Goal: Task Accomplishment & Management: Manage account settings

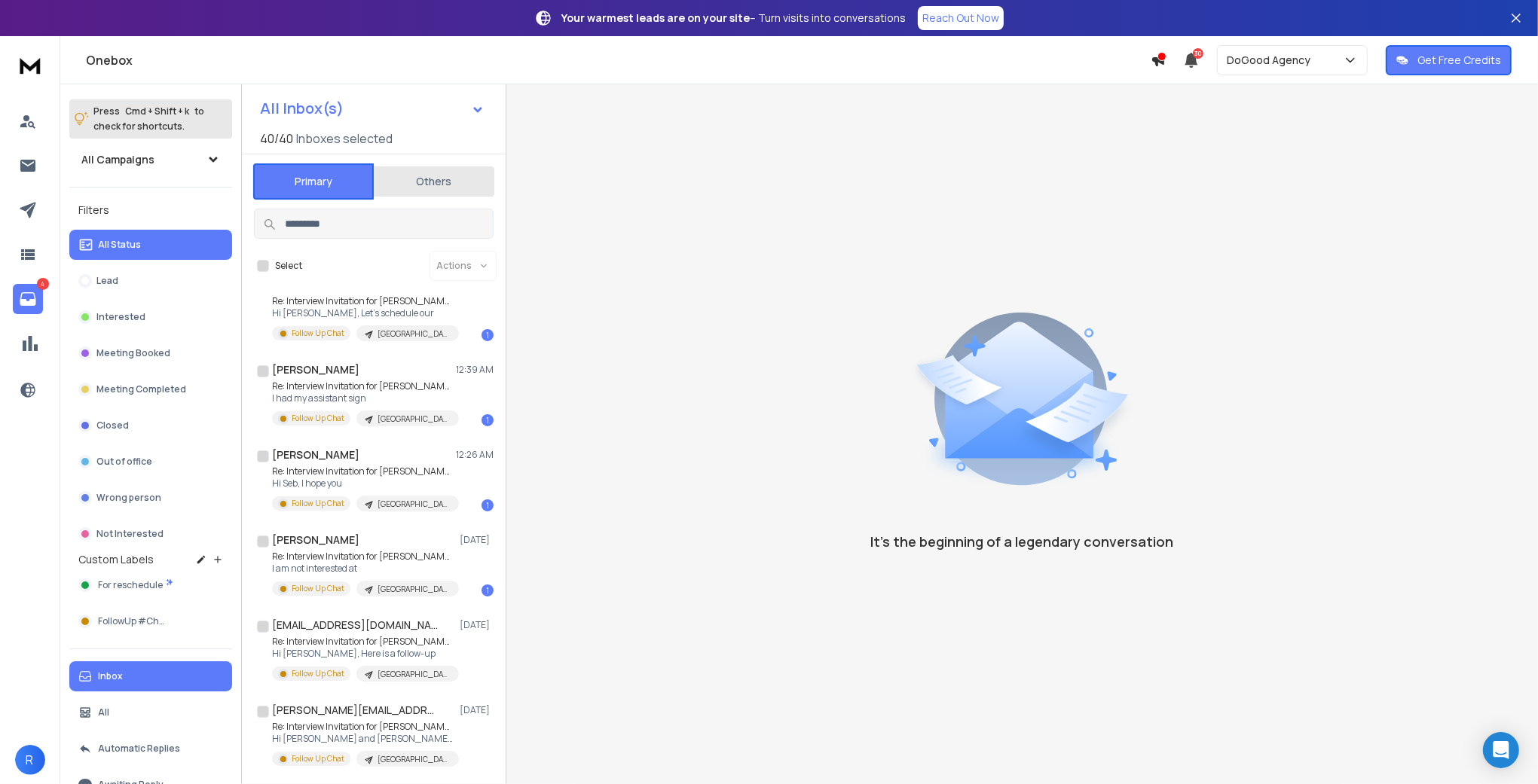
scroll to position [202, 0]
click at [360, 589] on div "[GEOGRAPHIC_DATA] | 200 - 499 | CEO" at bounding box center [407, 587] width 103 height 16
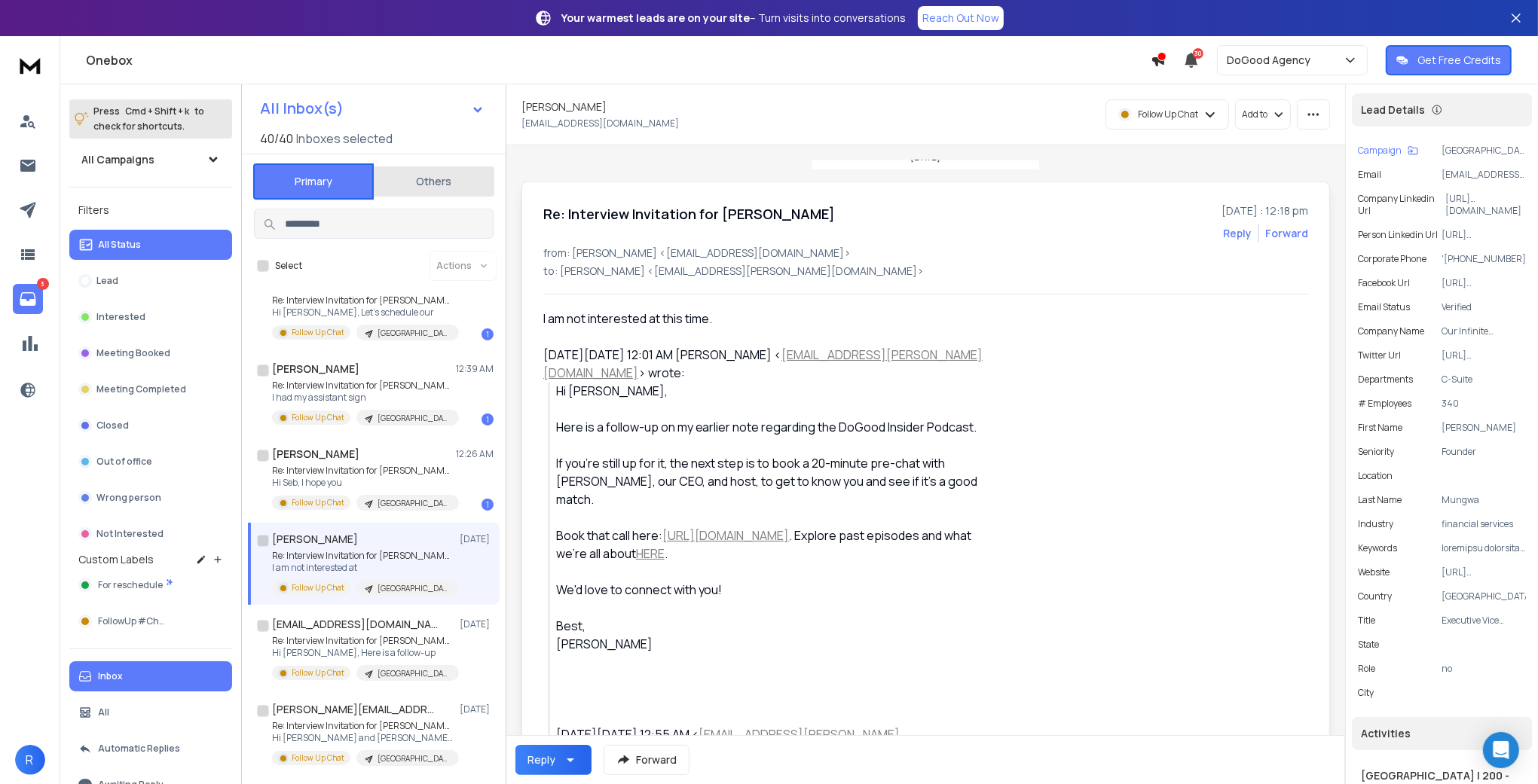
scroll to position [0, 0]
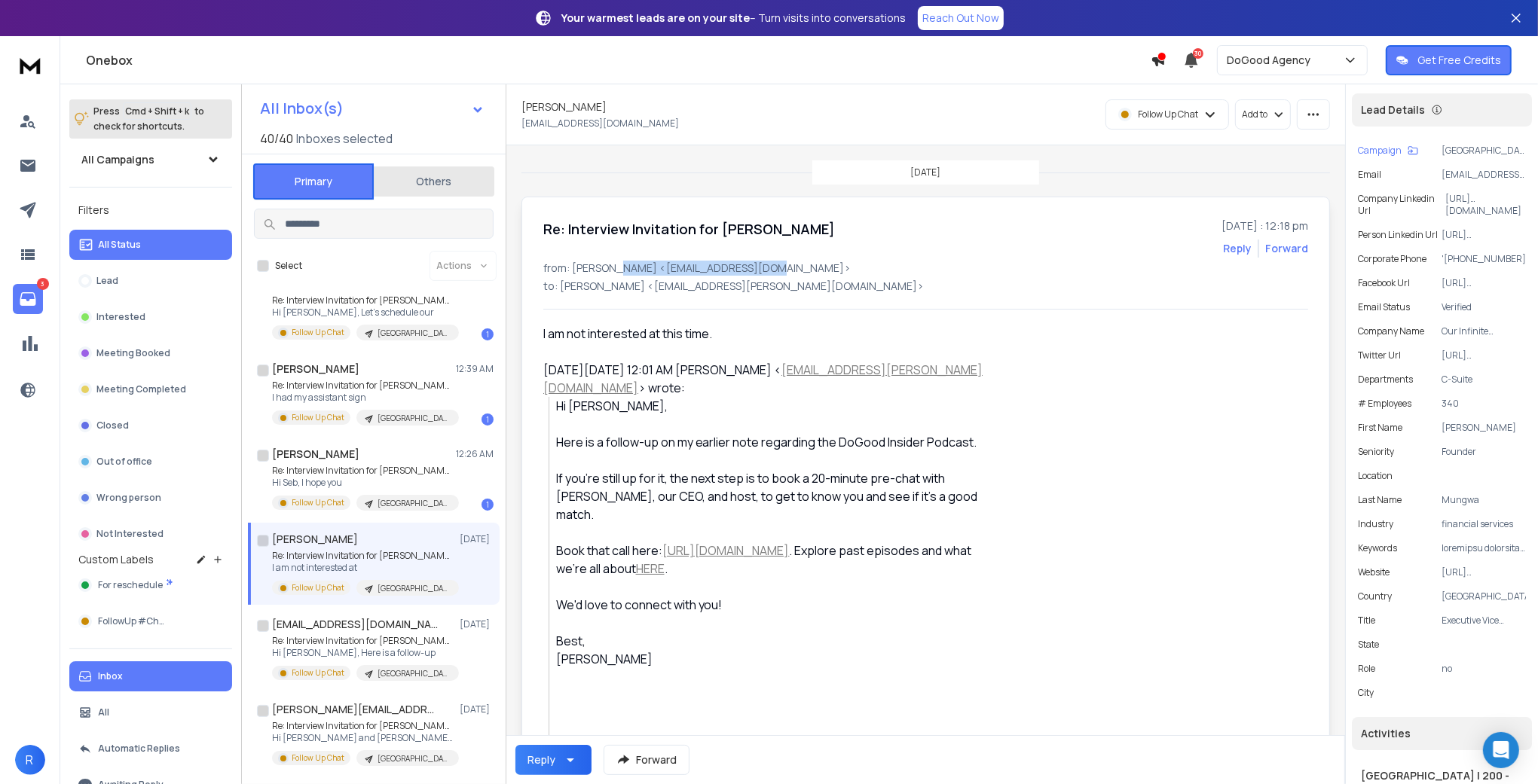
drag, startPoint x: 613, startPoint y: 264, endPoint x: 760, endPoint y: 264, distance: 147.0
click at [760, 264] on p "from: [PERSON_NAME] <[EMAIL_ADDRESS][DOMAIN_NAME]>" at bounding box center [925, 268] width 764 height 15
copy p "[EMAIL_ADDRESS][DOMAIN_NAME]"
click at [1199, 121] on div "Follow Up Chat" at bounding box center [1167, 114] width 122 height 29
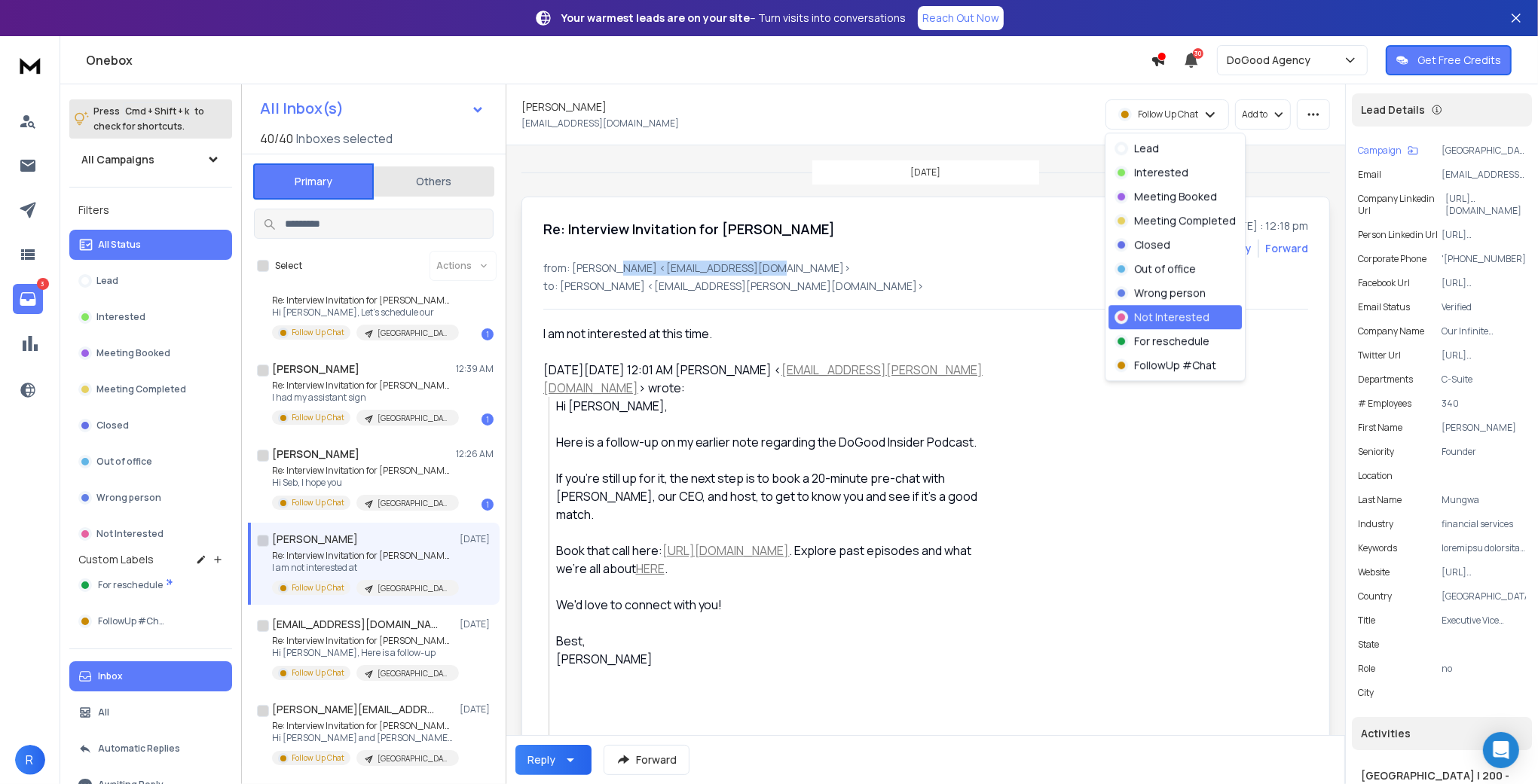
click at [1167, 317] on p "Not Interested" at bounding box center [1172, 317] width 76 height 15
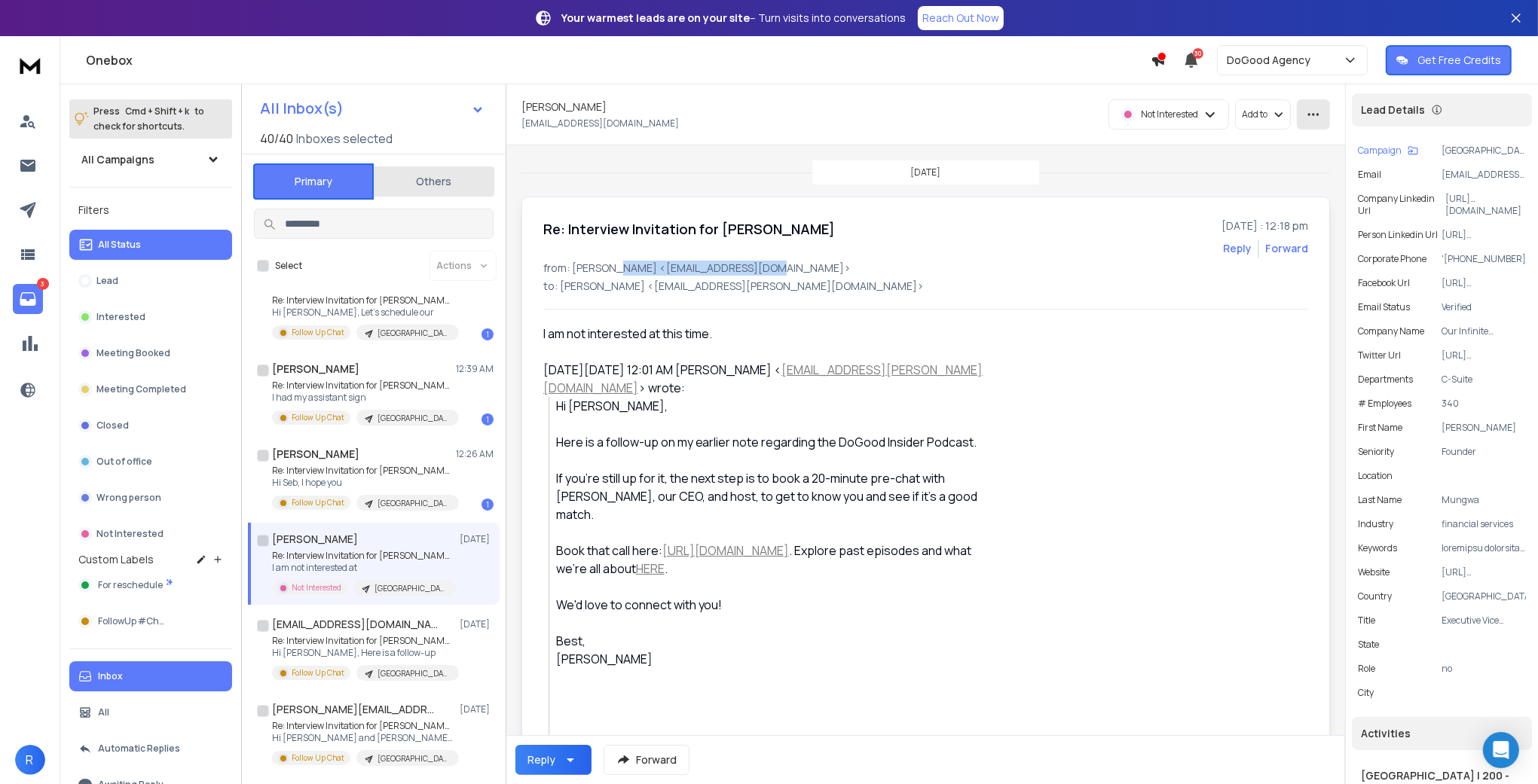
click at [1322, 113] on button "button" at bounding box center [1313, 114] width 33 height 30
click at [1288, 194] on div "Archive email" at bounding box center [1270, 196] width 85 height 15
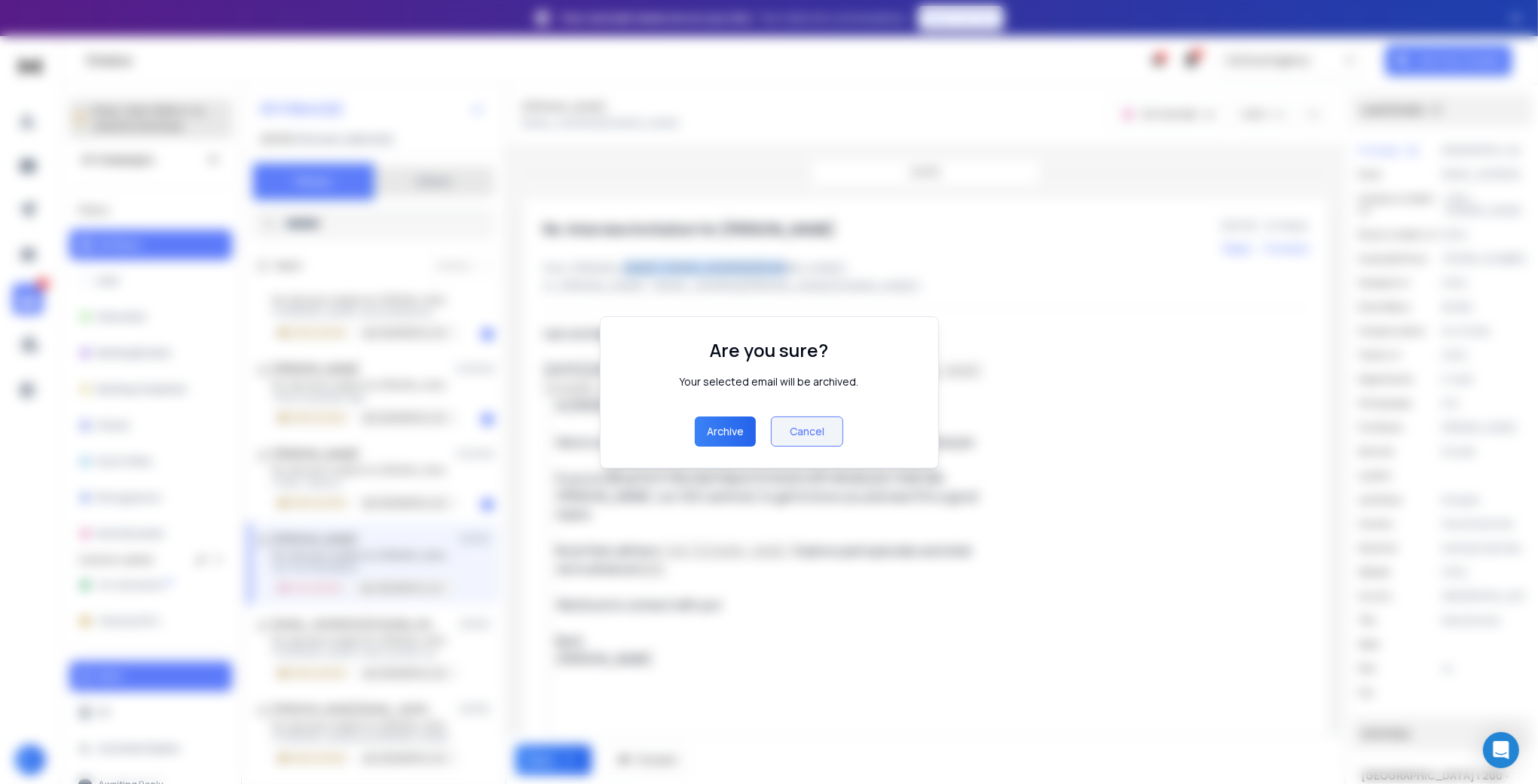
click at [704, 429] on button "archive" at bounding box center [725, 431] width 61 height 30
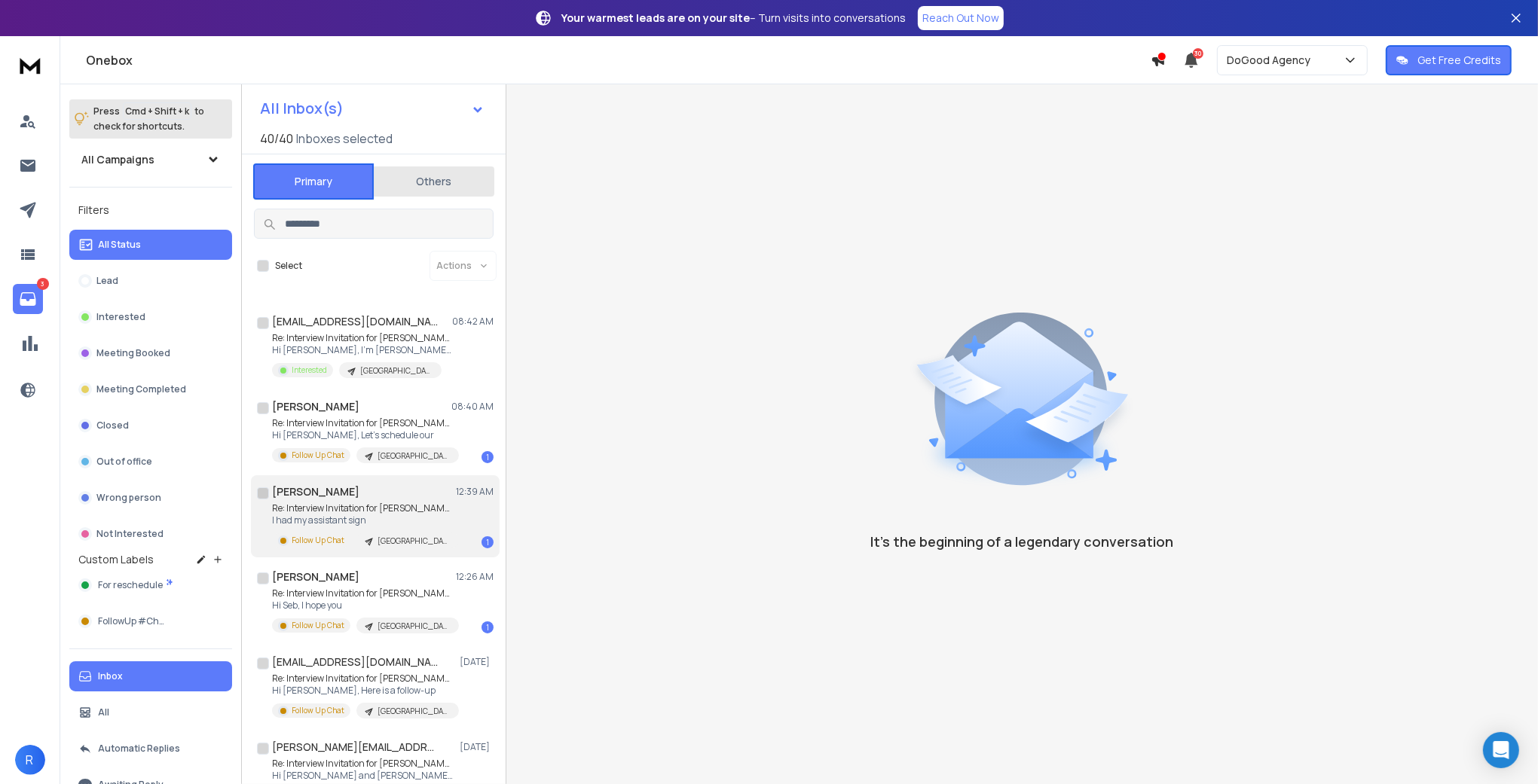
scroll to position [94, 0]
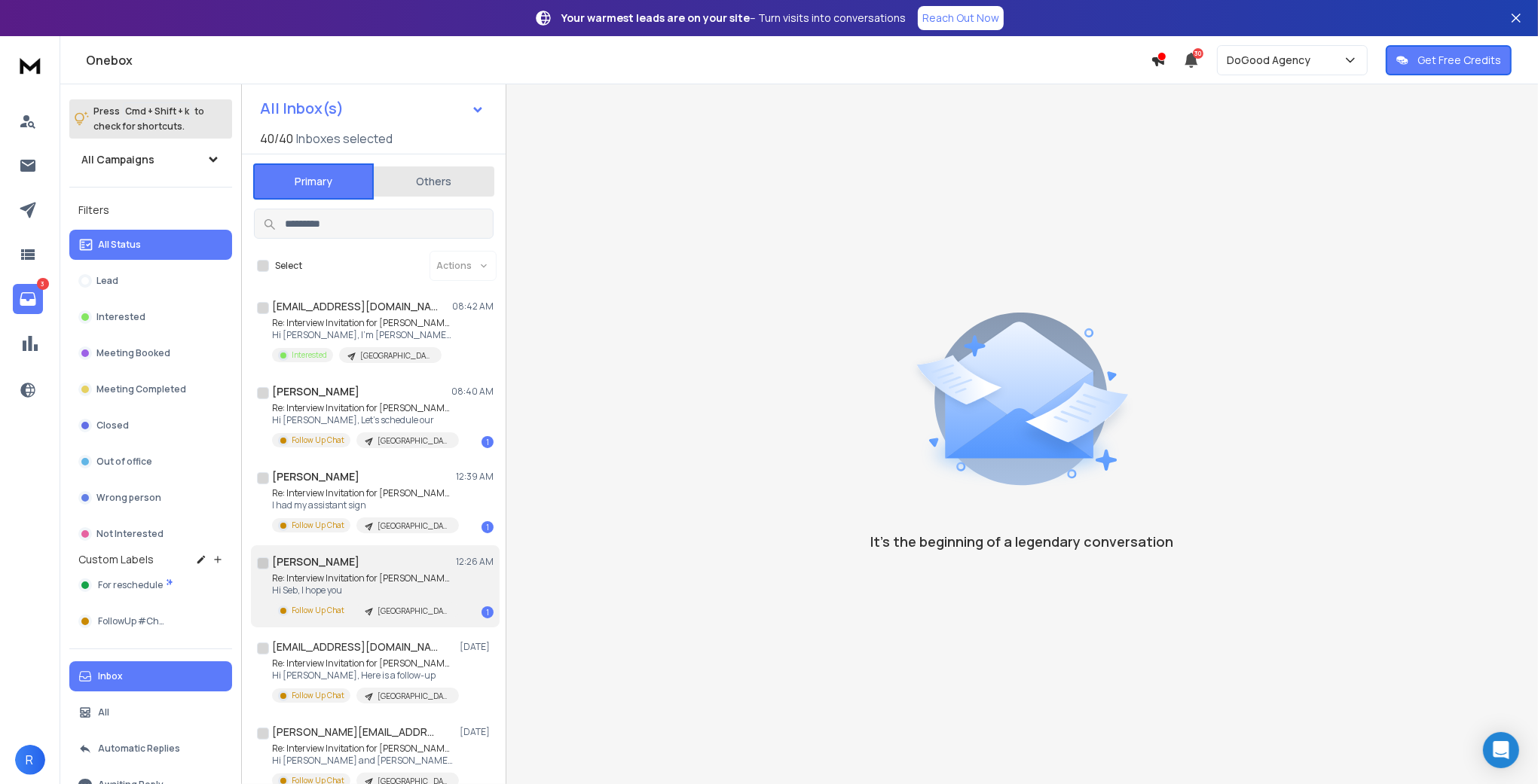
click at [320, 598] on div "Re: Interview Invitation for [PERSON_NAME], I hope you Follow Up Chat [GEOGRAPH…" at bounding box center [365, 595] width 187 height 46
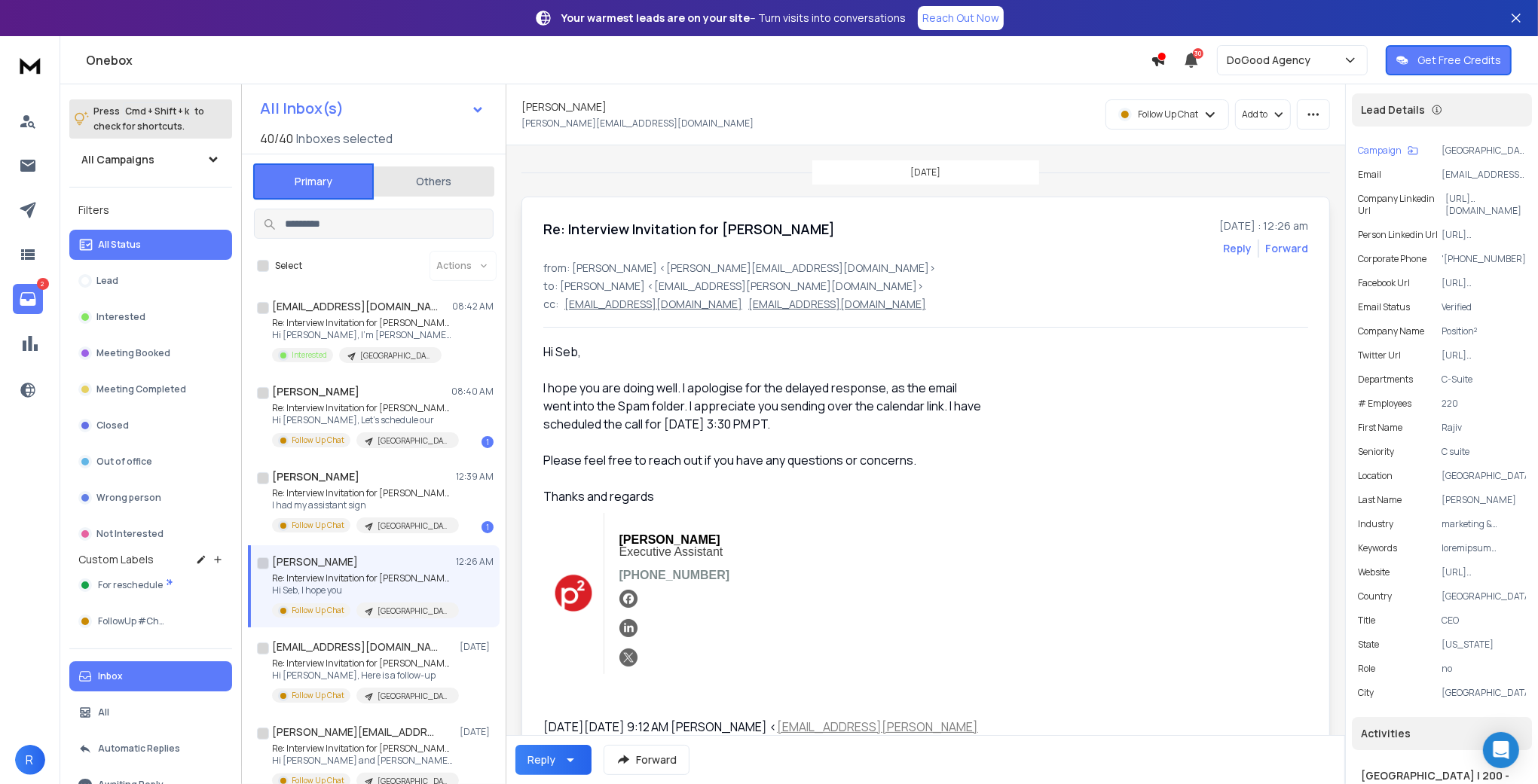
click at [1210, 114] on icon at bounding box center [1210, 114] width 12 height 12
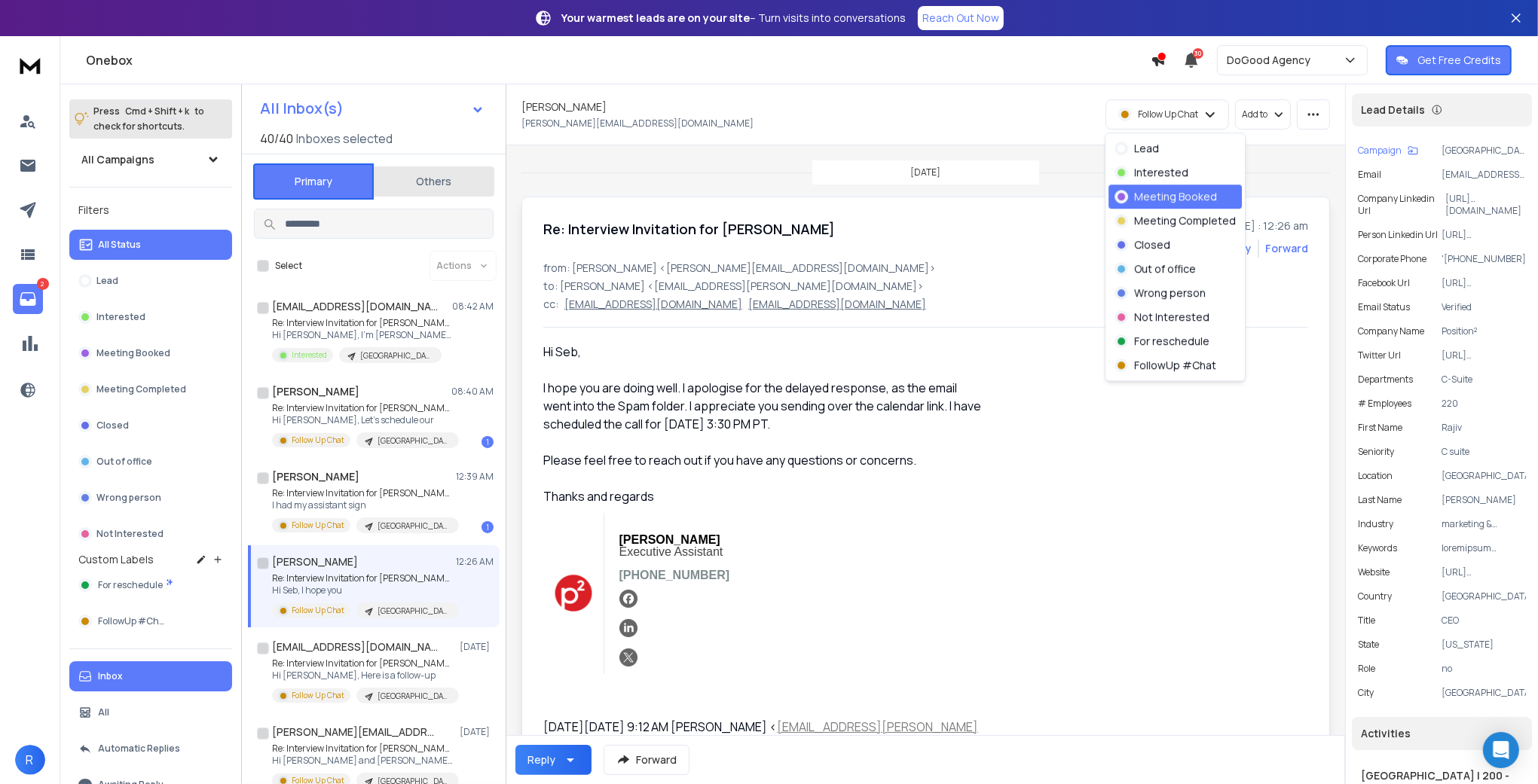
click at [1164, 192] on p "Meeting Booked" at bounding box center [1175, 196] width 83 height 15
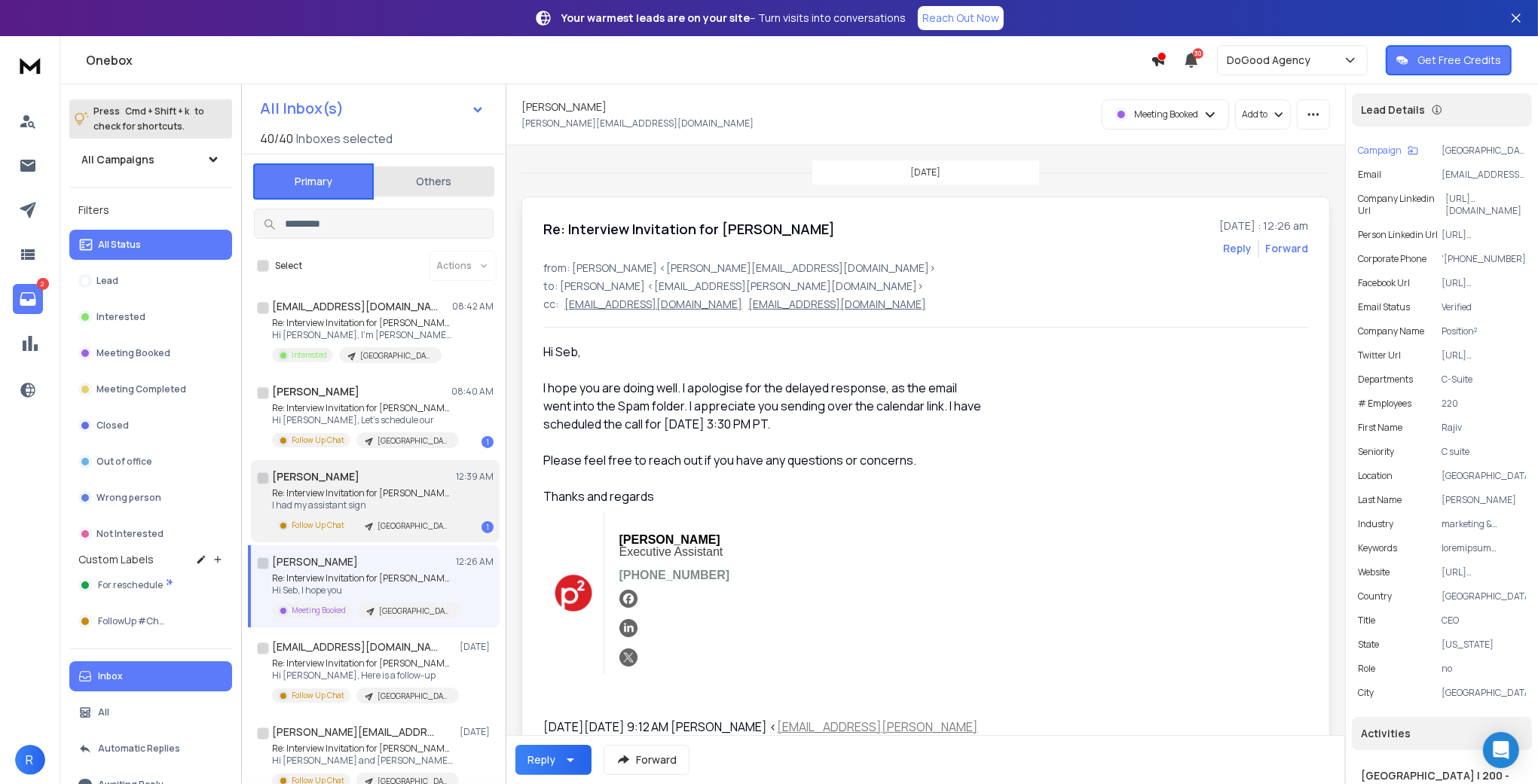
click at [357, 502] on p "I had my assistant sign" at bounding box center [362, 505] width 181 height 12
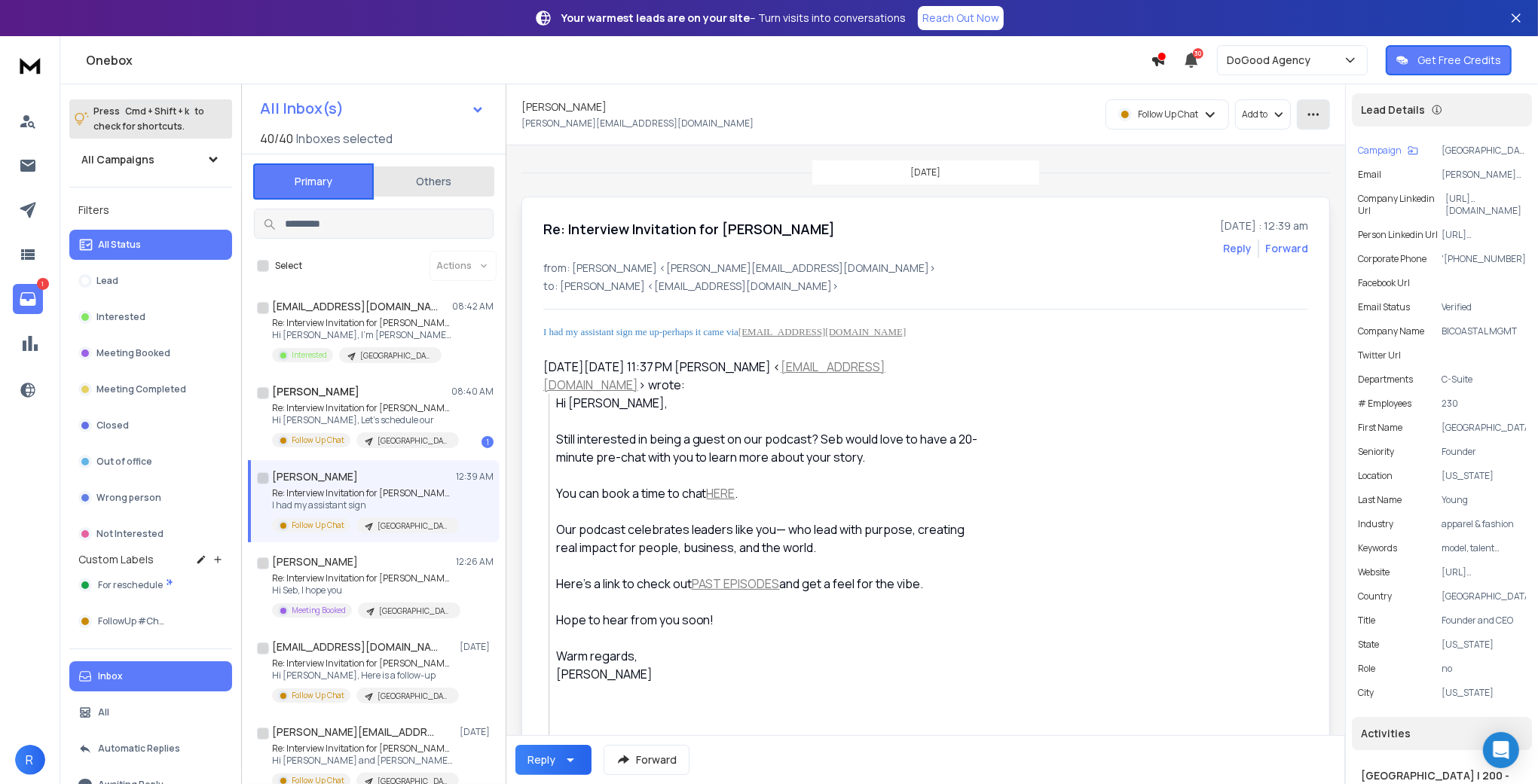
click at [1310, 117] on icon "button" at bounding box center [1313, 114] width 14 height 14
click at [1265, 153] on div "Mark as unread" at bounding box center [1275, 149] width 96 height 15
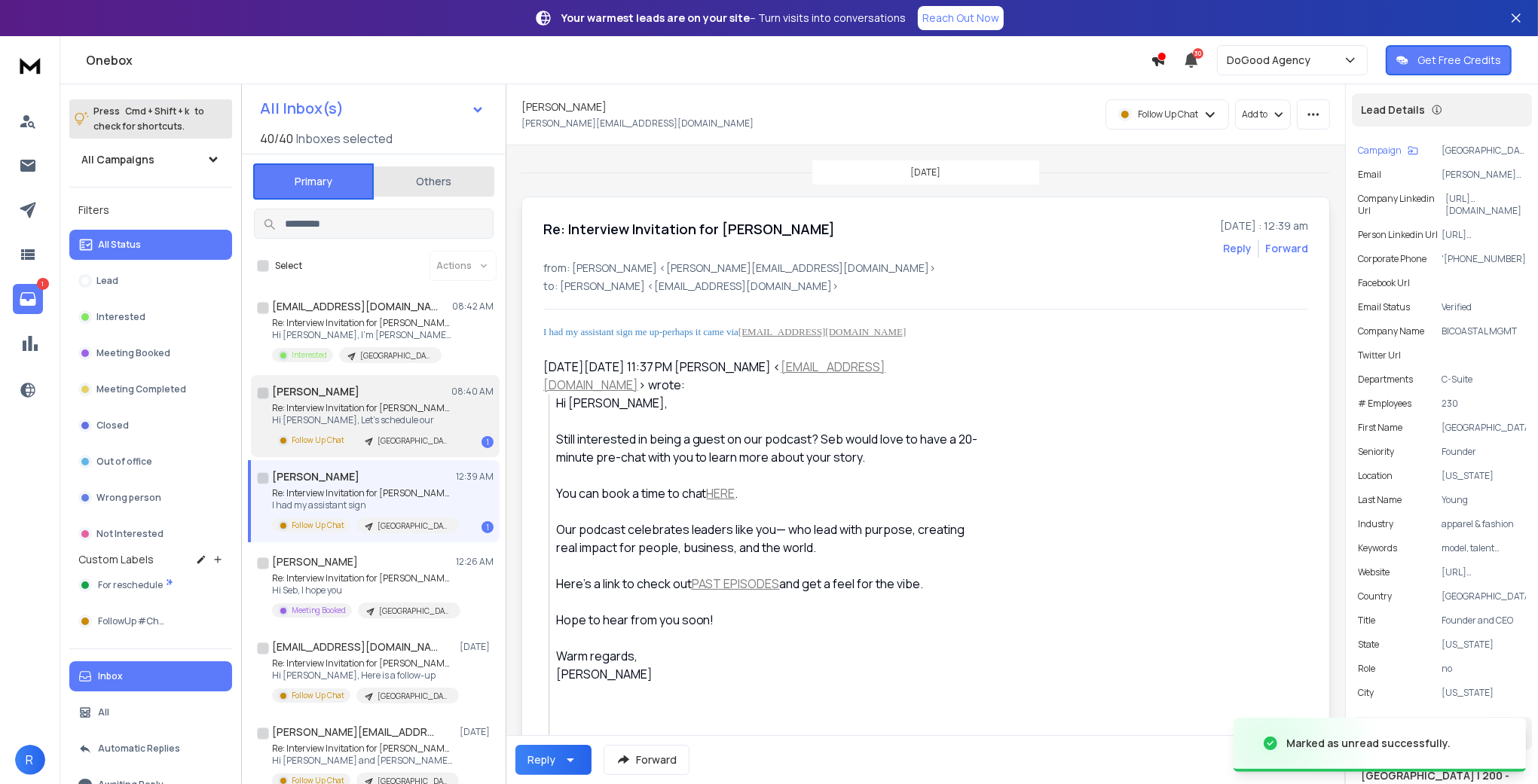
click at [383, 429] on div "Re: Interview Invitation for [PERSON_NAME] Hi [PERSON_NAME], Let’s schedule our…" at bounding box center [365, 425] width 187 height 46
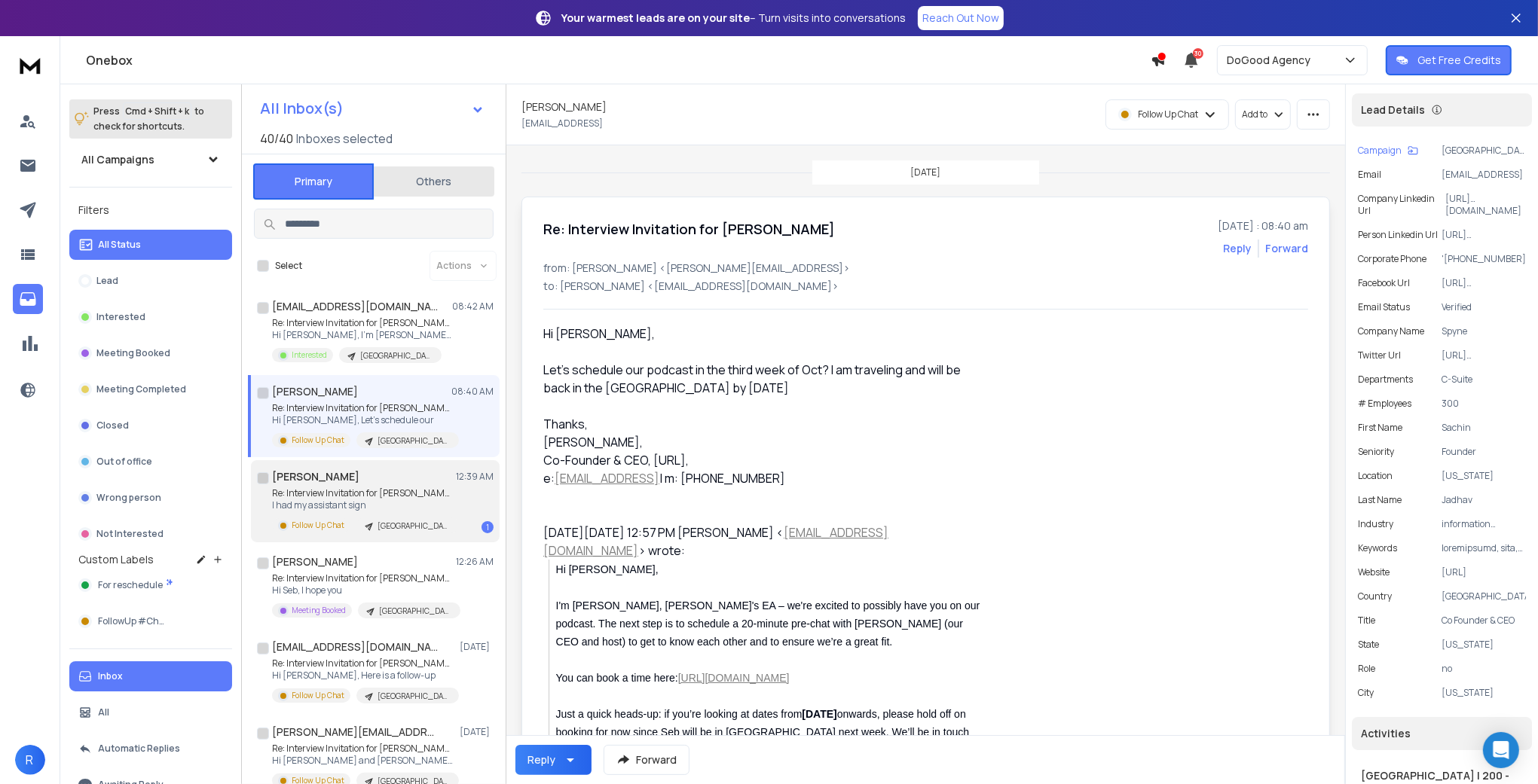
click at [460, 488] on div "Re: Interview Invitation for [PERSON_NAME] had my assistant sign Follow Up Chat…" at bounding box center [383, 511] width 222 height 46
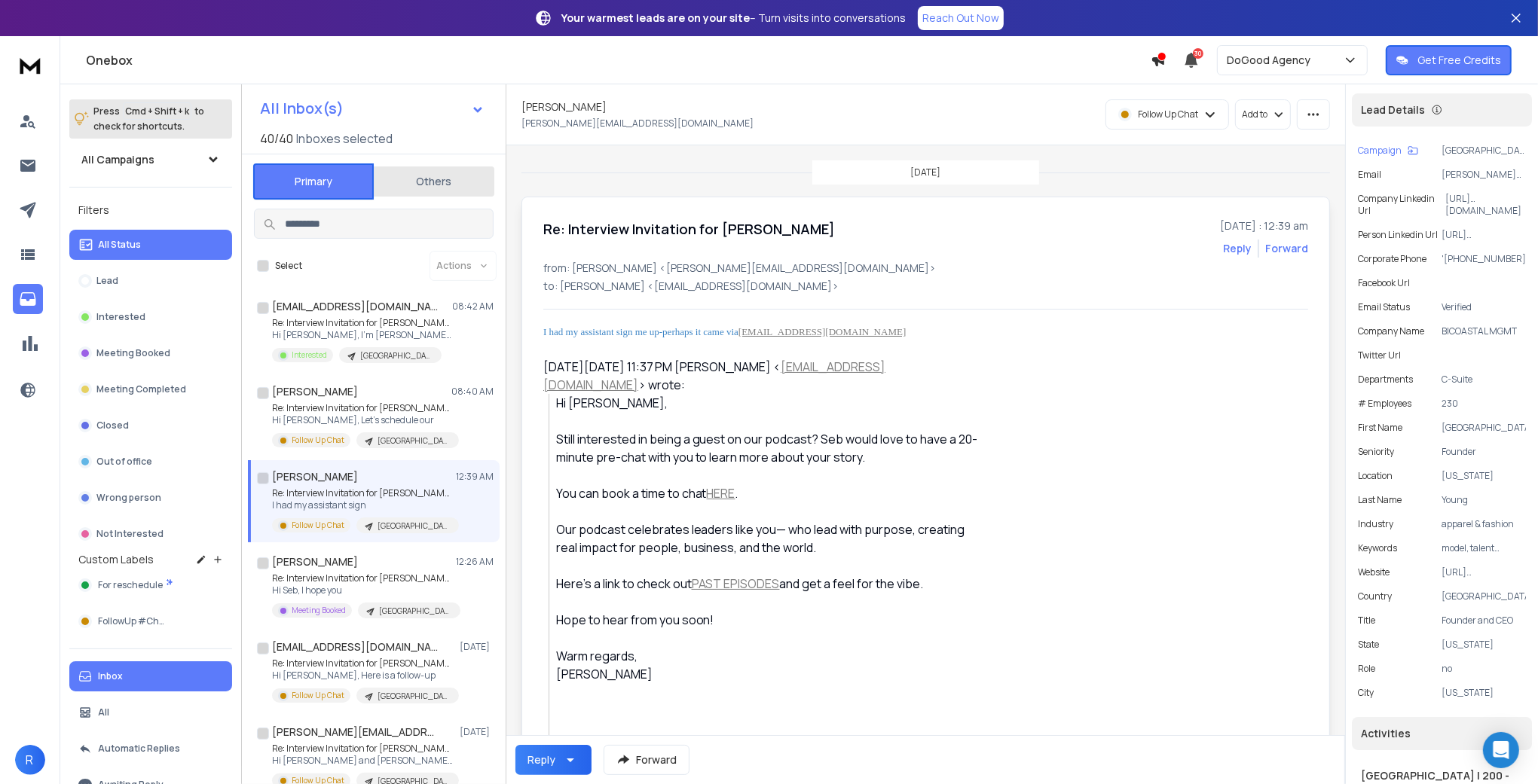
click at [1209, 112] on icon at bounding box center [1210, 114] width 12 height 12
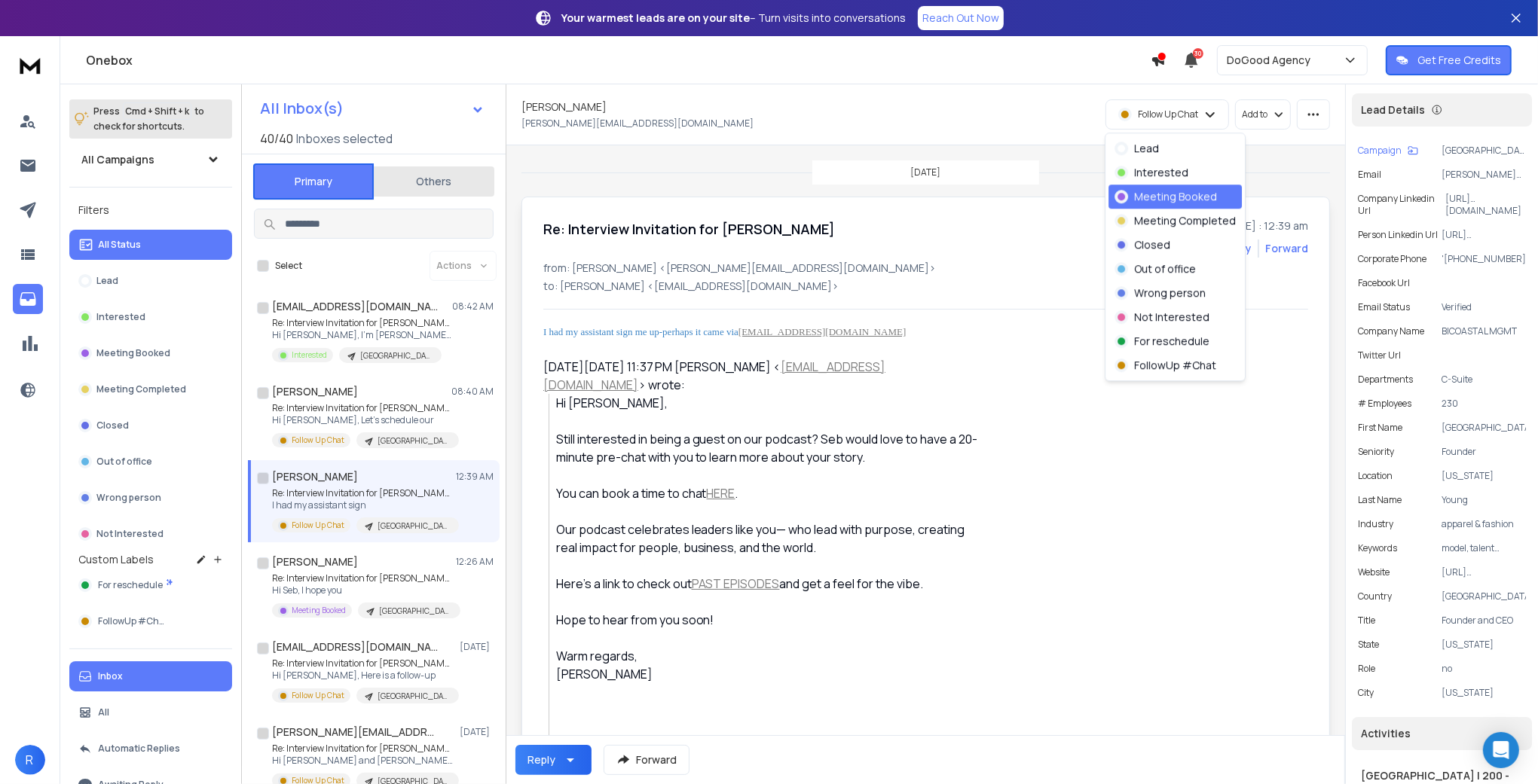
click at [1159, 203] on p "Meeting Booked" at bounding box center [1175, 196] width 83 height 15
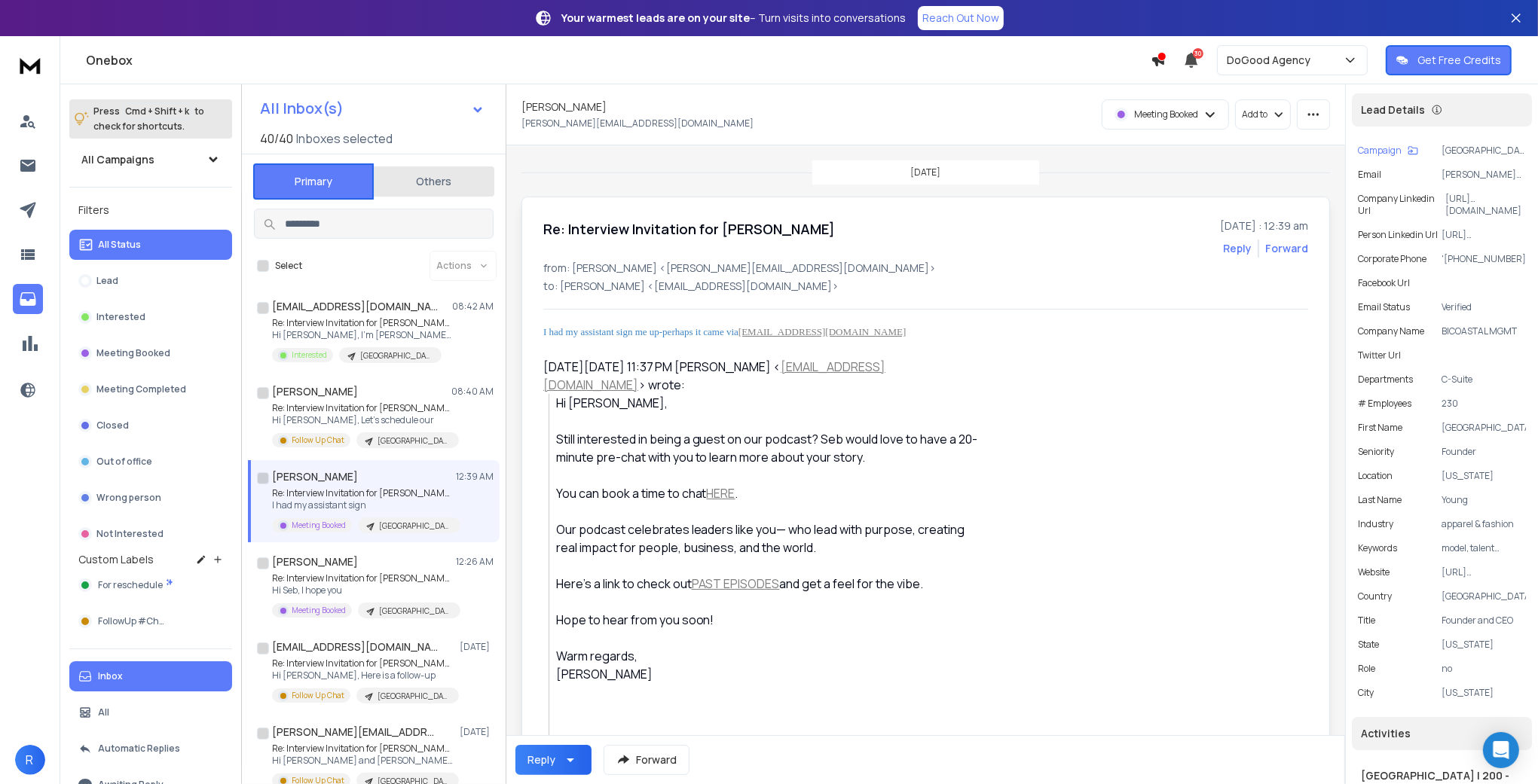
click at [1206, 123] on div "Meeting Booked" at bounding box center [1164, 114] width 126 height 29
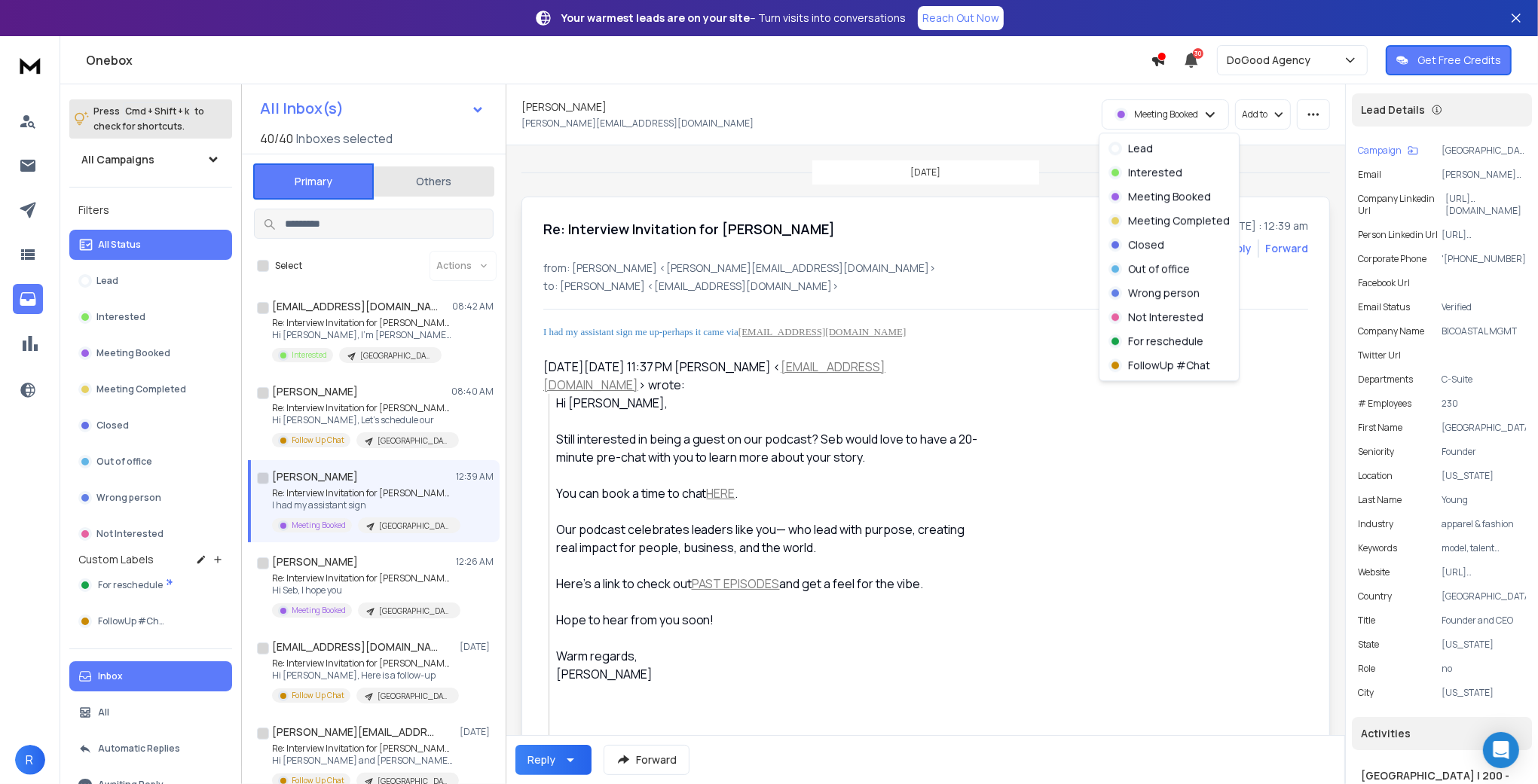
click at [1257, 117] on p "Add to" at bounding box center [1254, 114] width 25 height 12
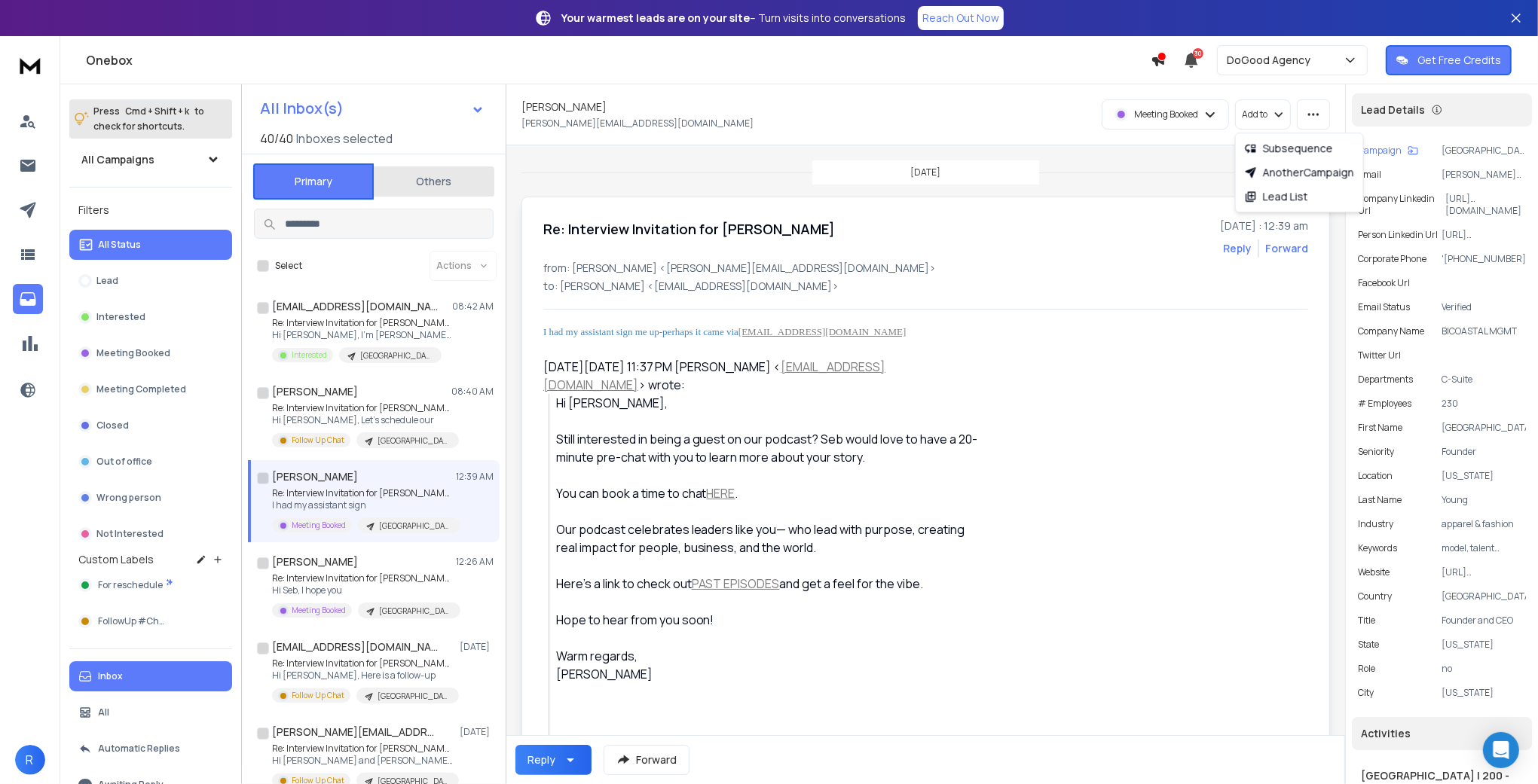
click at [1186, 118] on p "Meeting Booked" at bounding box center [1166, 114] width 64 height 12
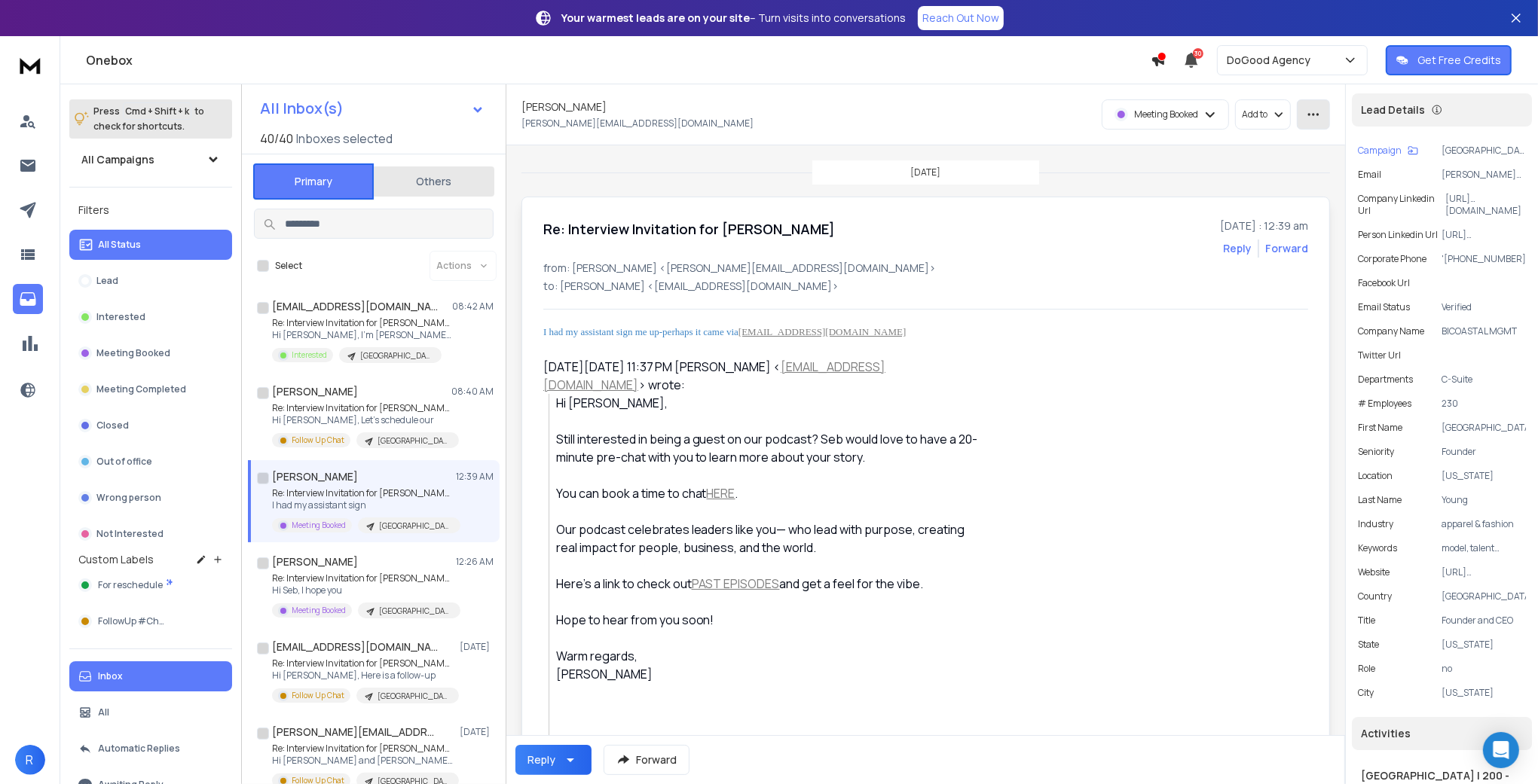
click at [1315, 106] on button "button" at bounding box center [1313, 114] width 33 height 30
click at [1289, 144] on div "Mark as unread" at bounding box center [1275, 149] width 96 height 15
click at [379, 415] on p "Hi [PERSON_NAME], Let’s schedule our" at bounding box center [362, 420] width 181 height 12
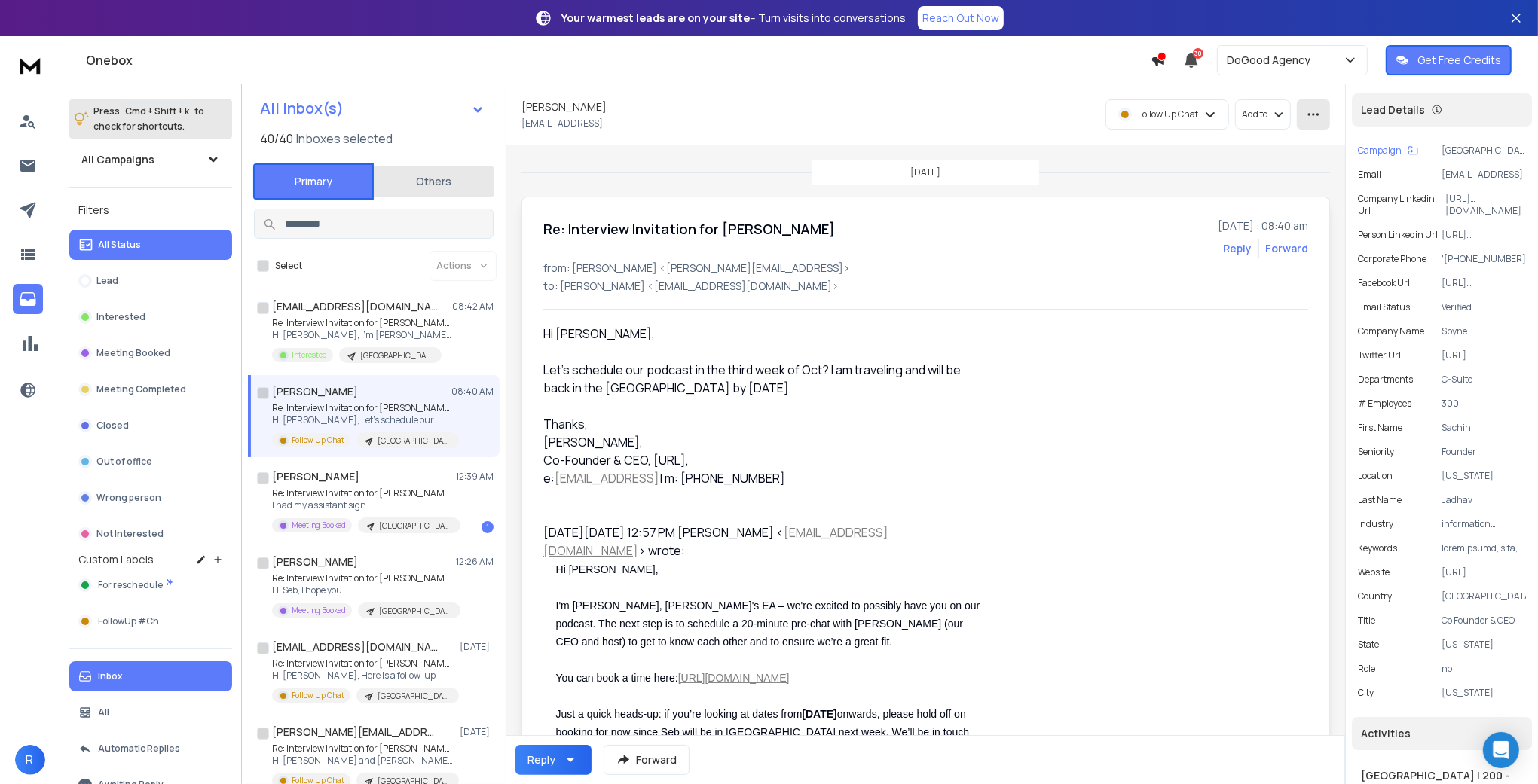
click at [1306, 120] on icon "button" at bounding box center [1313, 114] width 14 height 14
click at [1283, 149] on div "Mark as unread" at bounding box center [1275, 149] width 96 height 15
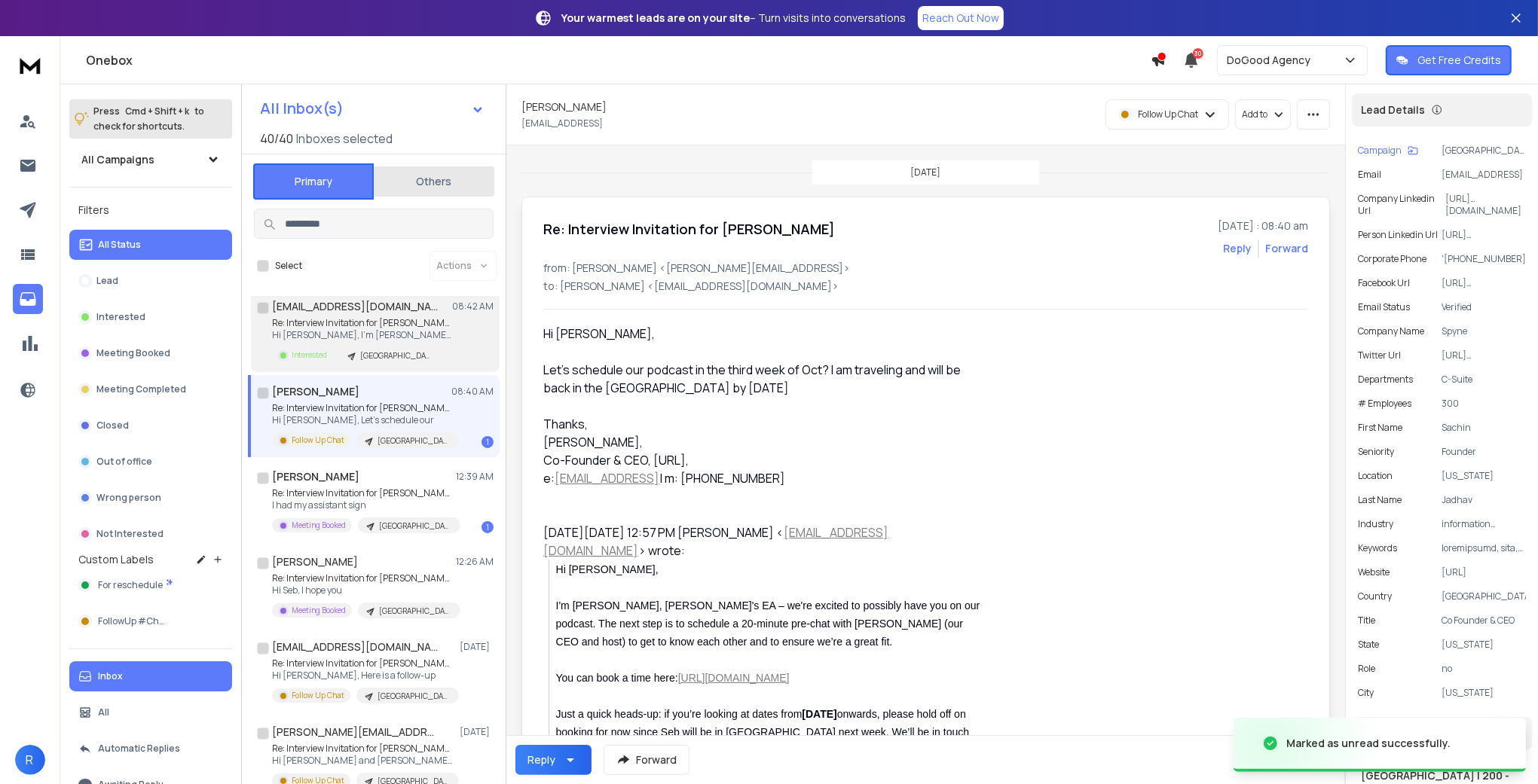
click at [452, 329] on div "Re: Interview Invitation for [PERSON_NAME] Hi [PERSON_NAME], I'm [PERSON_NAME],…" at bounding box center [383, 340] width 222 height 46
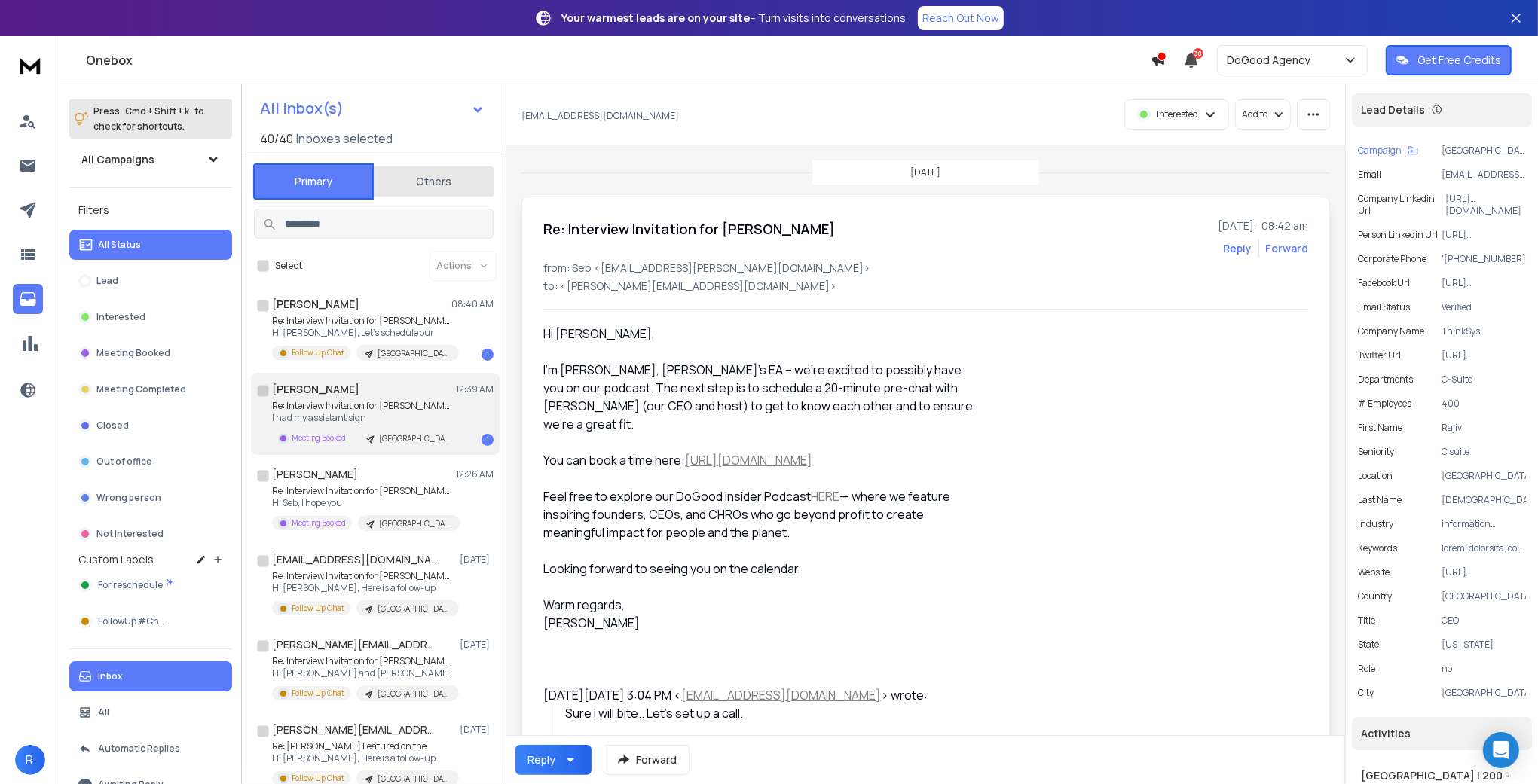
scroll to position [0, 0]
